Goal: Communication & Community: Answer question/provide support

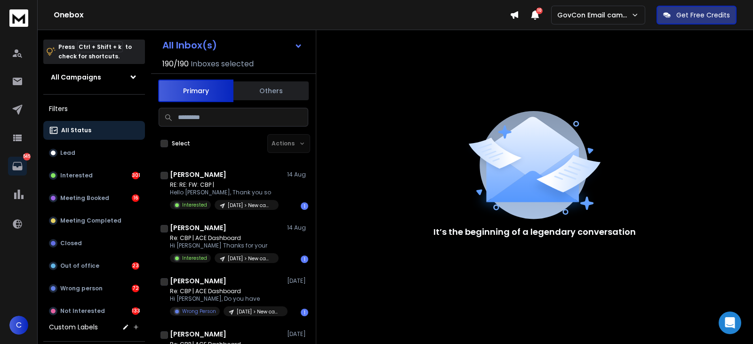
click at [224, 108] on input at bounding box center [234, 117] width 150 height 19
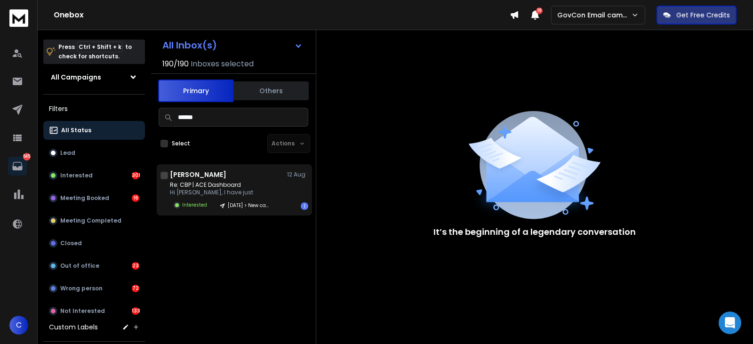
type input "******"
click at [238, 187] on p "Re: CBP | ACE Dashboard" at bounding box center [224, 185] width 109 height 8
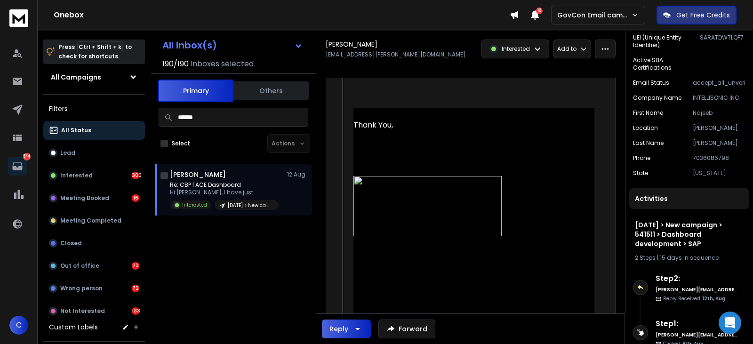
scroll to position [1325, 0]
drag, startPoint x: 385, startPoint y: 173, endPoint x: 507, endPoint y: 307, distance: 181.1
click at [507, 307] on div "Thank You," at bounding box center [473, 235] width 241 height 252
click at [416, 107] on div "Thank You," at bounding box center [473, 213] width 241 height 320
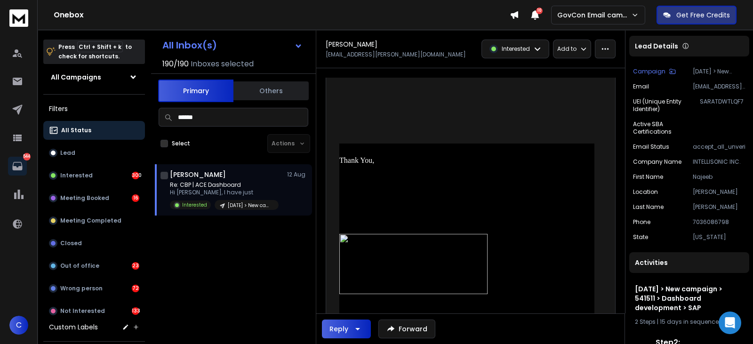
scroll to position [206, 0]
click at [235, 177] on div "[PERSON_NAME] [DATE]" at bounding box center [239, 174] width 138 height 9
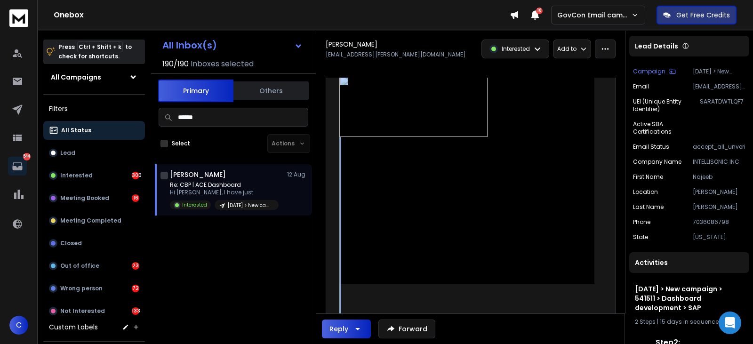
scroll to position [385, 0]
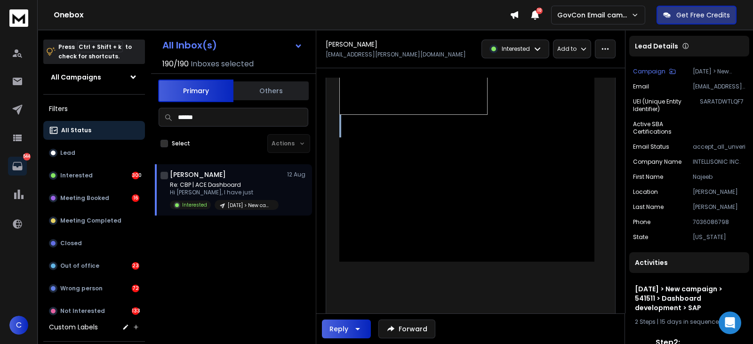
drag, startPoint x: 352, startPoint y: 151, endPoint x: 421, endPoint y: 151, distance: 69.1
click at [421, 151] on div "Thank You," at bounding box center [466, 90] width 255 height 365
click at [421, 151] on div at bounding box center [466, 143] width 255 height 34
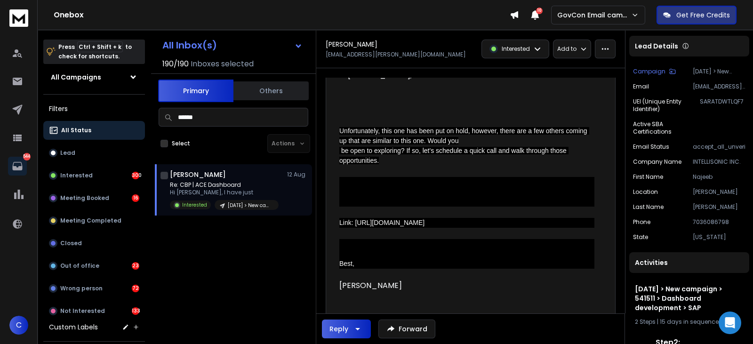
scroll to position [828, 0]
click at [706, 218] on p "7036086798" at bounding box center [718, 222] width 53 height 8
